Goal: Communication & Community: Answer question/provide support

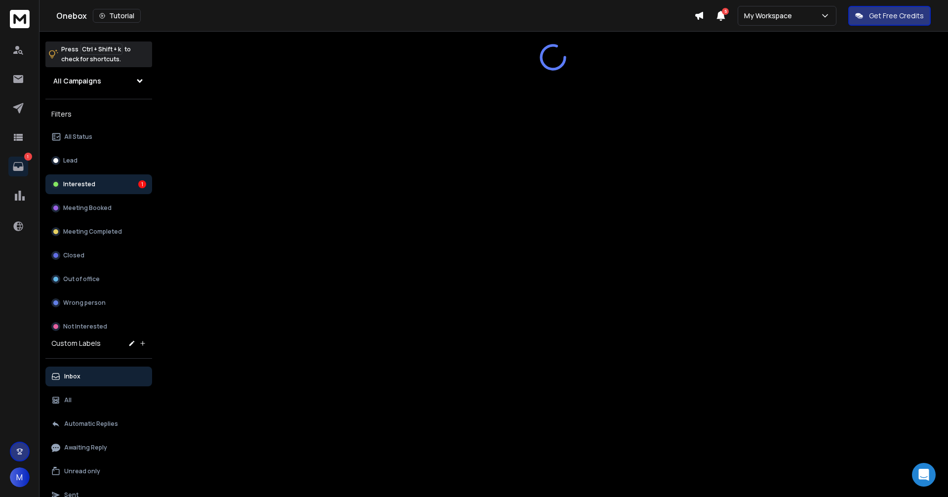
click at [91, 181] on p "Interested" at bounding box center [79, 184] width 32 height 8
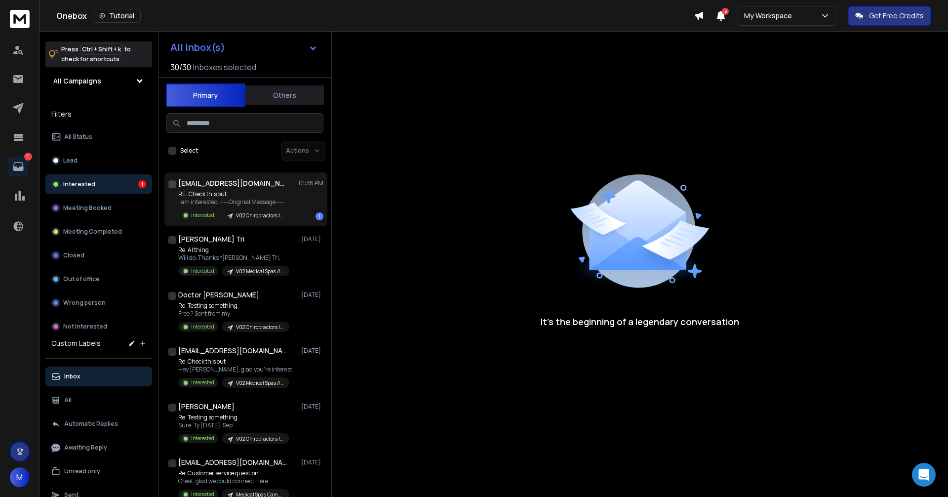
click at [291, 191] on div "RE: Check this out I am interested. -----Original Message----- Interested V02 C…" at bounding box center [250, 205] width 145 height 30
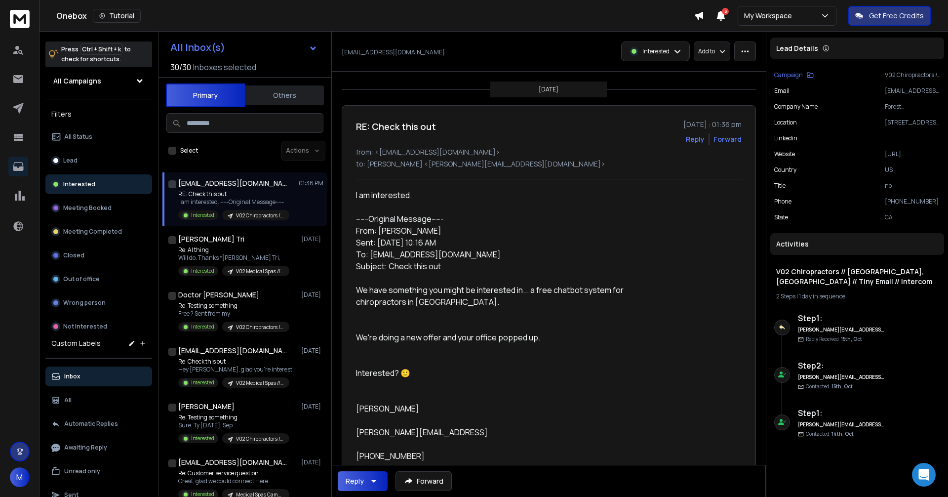
click at [626, 287] on div "I am interested. -----Original Message----- From: Miguel Martinez Sent: Tuesday…" at bounding box center [504, 341] width 296 height 304
click at [269, 188] on h1 "drforest@forestchiropractic.com" at bounding box center [232, 183] width 109 height 10
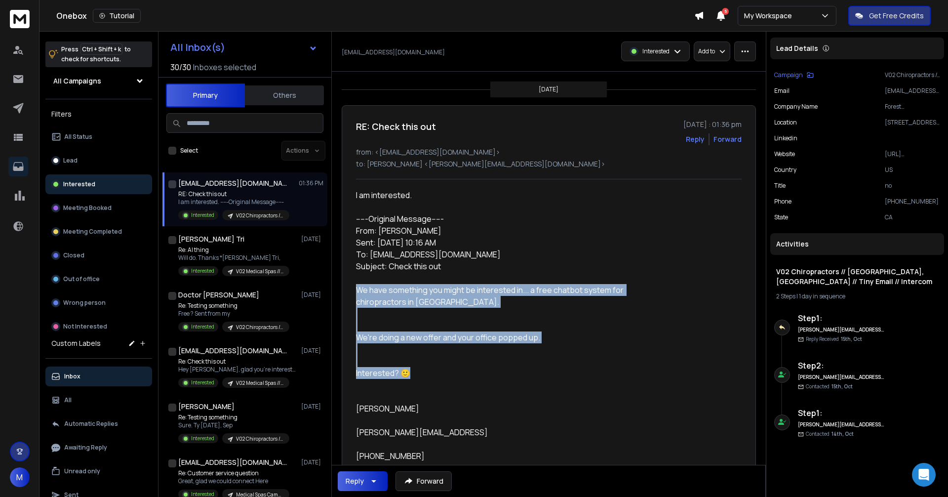
drag, startPoint x: 439, startPoint y: 374, endPoint x: 354, endPoint y: 289, distance: 120.5
click at [354, 289] on div "RE: Check this out 15 October 2025 : 01:36 pm Reply Forward from: <drforest@for…" at bounding box center [549, 306] width 414 height 402
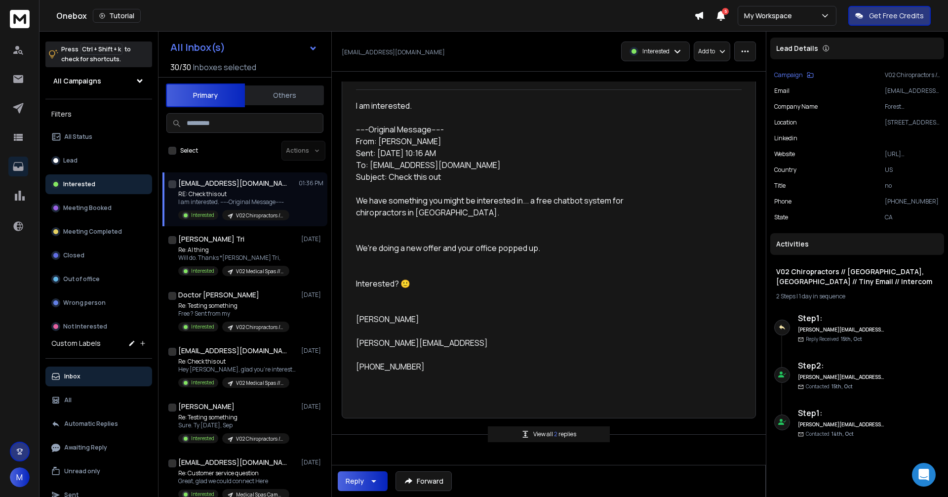
scroll to position [90, 0]
click at [566, 438] on div "View all 2 replies" at bounding box center [549, 434] width 122 height 16
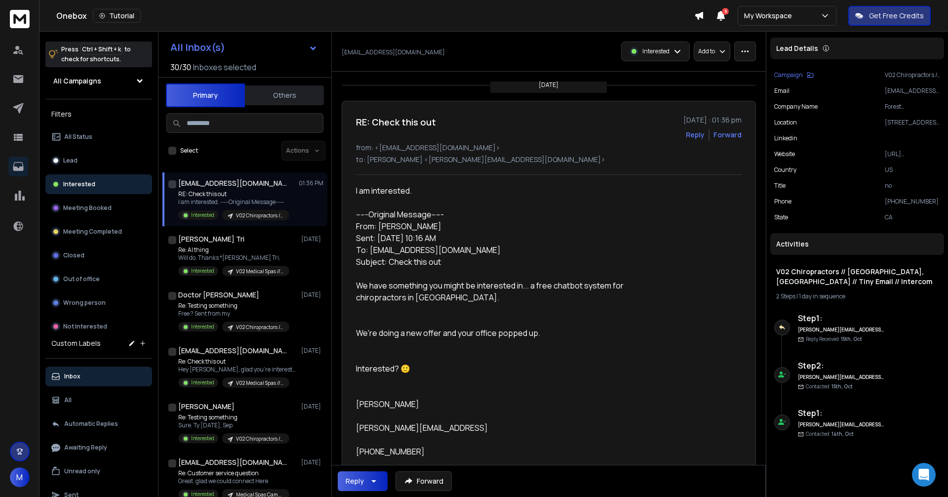
scroll to position [0, 0]
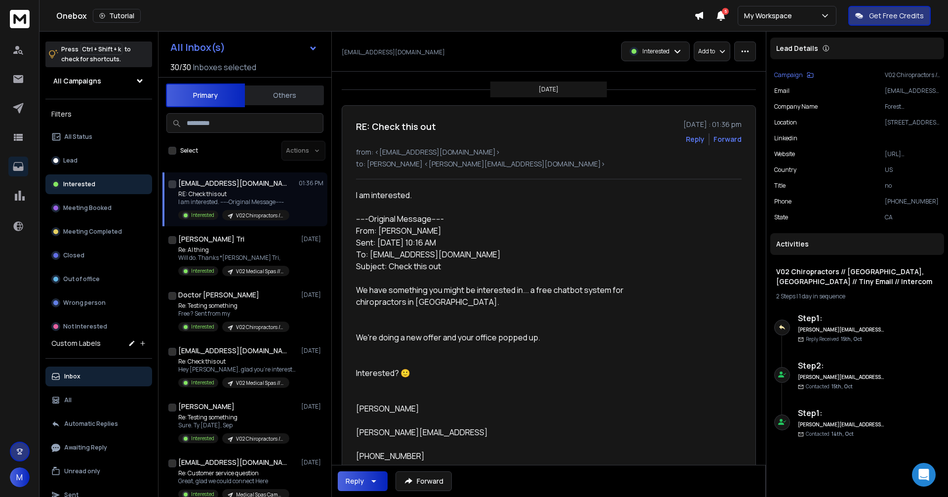
click at [705, 138] on button "Reply" at bounding box center [695, 139] width 19 height 10
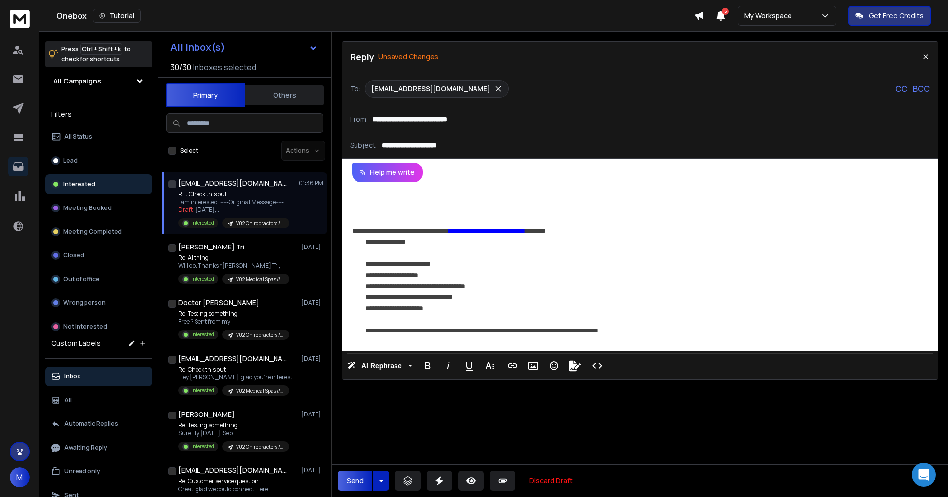
click at [925, 58] on icon at bounding box center [926, 57] width 8 height 8
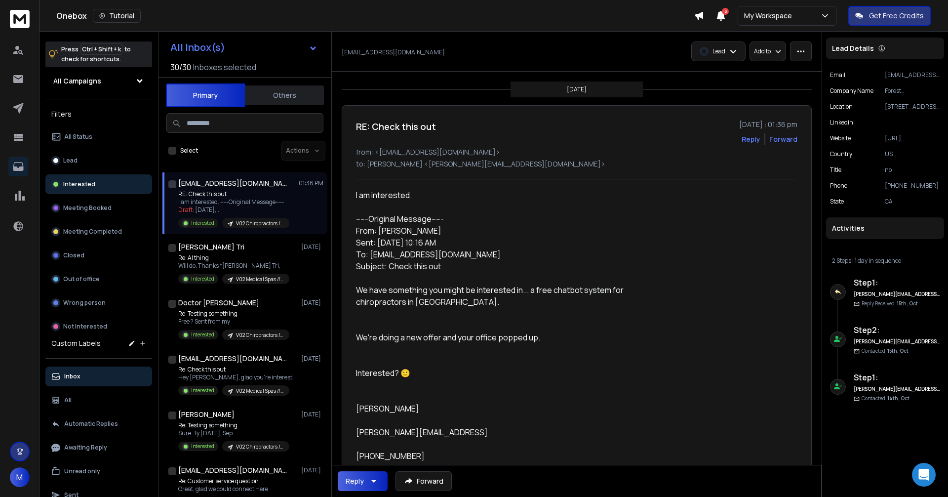
drag, startPoint x: 410, startPoint y: 150, endPoint x: 485, endPoint y: 147, distance: 75.1
click at [485, 147] on p "from: <drforest@forestchiropractic.com>" at bounding box center [576, 152] width 441 height 10
copy p "forestchiropractic.com"
click at [421, 191] on div "I am interested. -----Original Message----- From: Miguel Martinez Sent: Tuesday…" at bounding box center [504, 341] width 296 height 304
drag, startPoint x: 428, startPoint y: 194, endPoint x: 351, endPoint y: 197, distance: 77.1
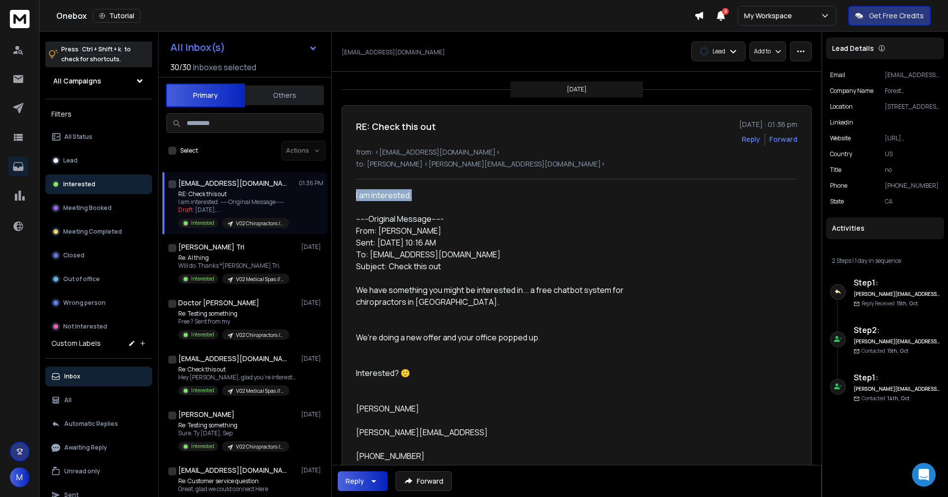
click at [351, 197] on div "RE: Check this out 15 October 2025 : 01:36 pm Reply Forward from: <drforest@for…" at bounding box center [577, 306] width 470 height 402
drag, startPoint x: 353, startPoint y: 196, endPoint x: 449, endPoint y: 196, distance: 96.3
click at [449, 196] on div "RE: Check this out 15 October 2025 : 01:36 pm Reply Forward from: <drforest@for…" at bounding box center [577, 306] width 470 height 402
click at [449, 196] on div "I am interested. -----Original Message----- From: Miguel Martinez Sent: Tuesday…" at bounding box center [504, 341] width 296 height 304
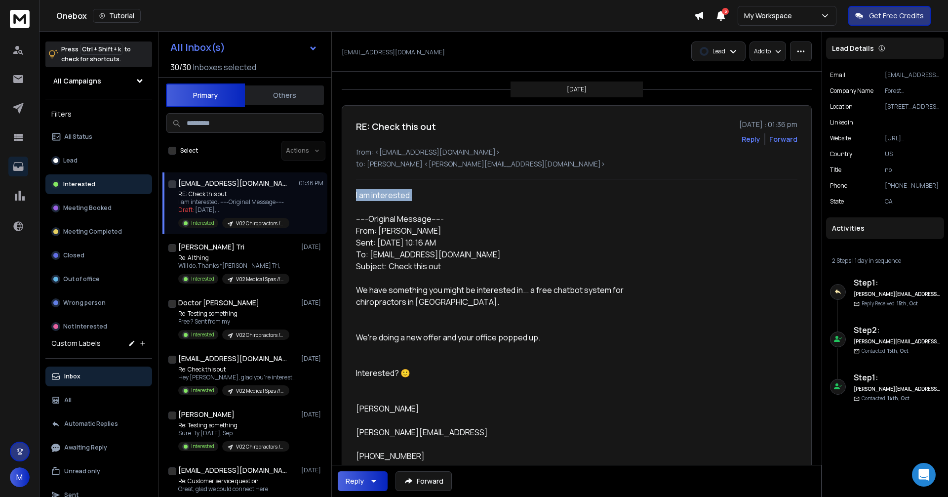
drag, startPoint x: 424, startPoint y: 194, endPoint x: 344, endPoint y: 194, distance: 79.5
click at [344, 194] on div "RE: Check this out 15 October 2025 : 01:36 pm Reply Forward from: <drforest@for…" at bounding box center [577, 306] width 470 height 402
click at [354, 195] on div "RE: Check this out 15 October 2025 : 01:36 pm Reply Forward from: <drforest@for…" at bounding box center [577, 306] width 470 height 402
click at [413, 196] on div "I am interested. -----Original Message----- From: Miguel Martinez Sent: Tuesday…" at bounding box center [504, 341] width 296 height 304
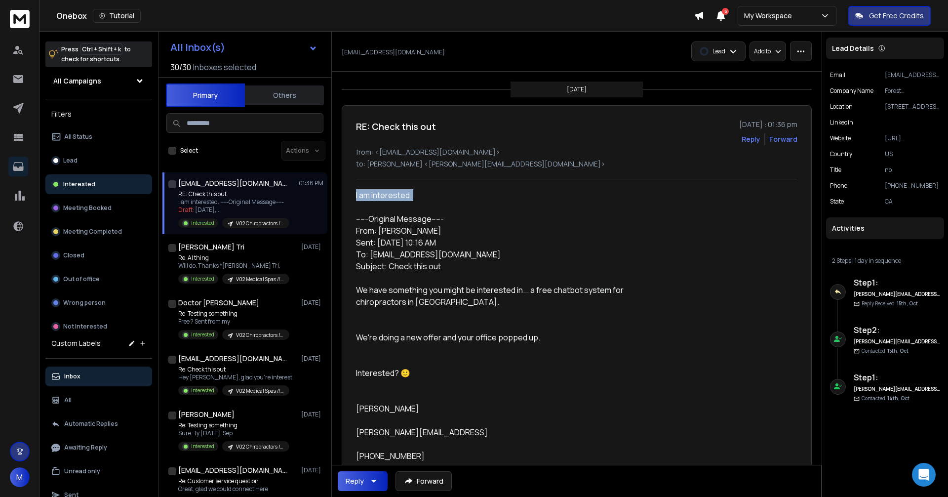
click at [413, 196] on div "I am interested. -----Original Message----- From: Miguel Martinez Sent: Tuesday…" at bounding box center [504, 341] width 296 height 304
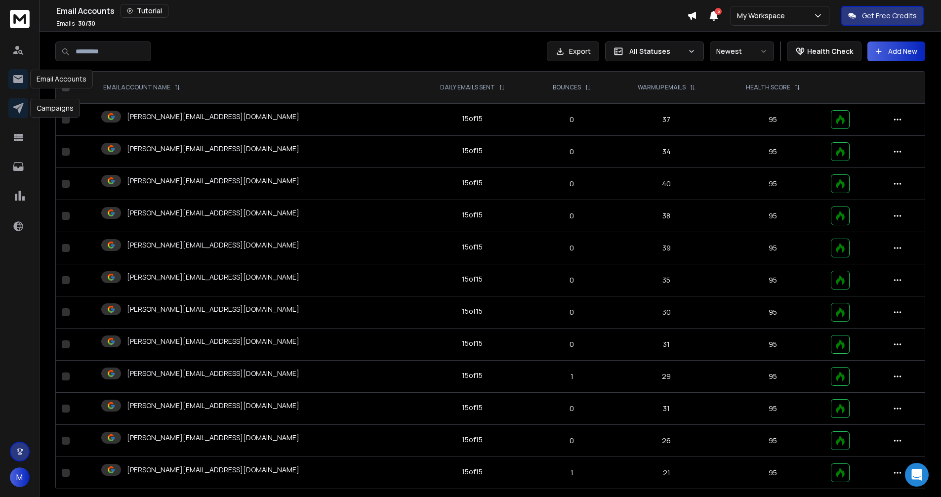
click at [18, 115] on link at bounding box center [18, 108] width 20 height 20
